Goal: Task Accomplishment & Management: Use online tool/utility

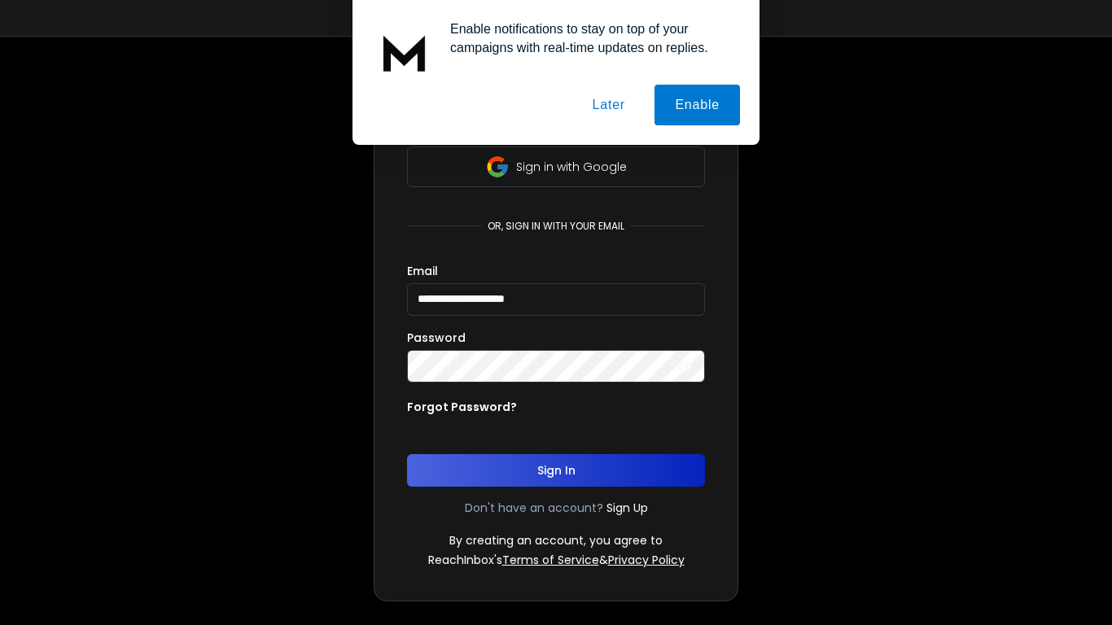
type input "**********"
click at [556, 470] on button "Sign In" at bounding box center [556, 470] width 298 height 33
